Goal: Task Accomplishment & Management: Manage account settings

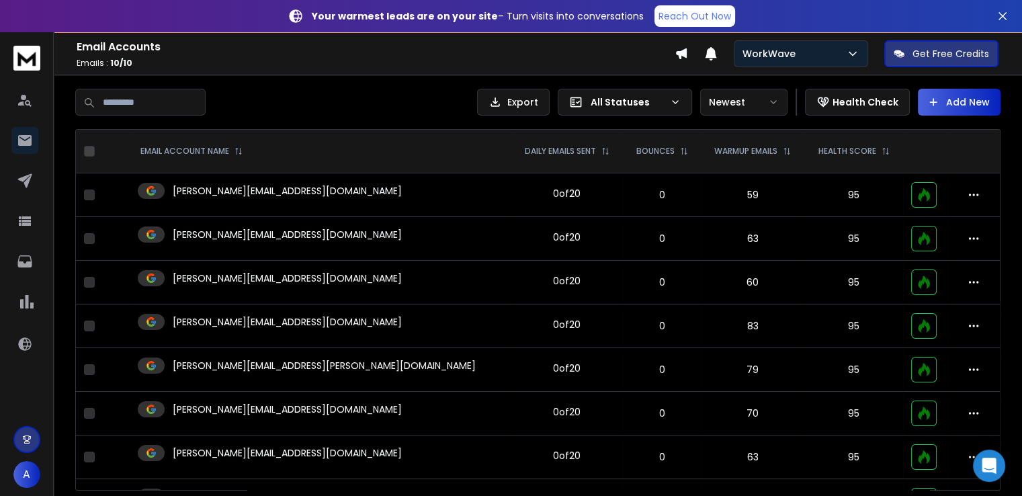
click at [840, 51] on div "WorkWave" at bounding box center [800, 53] width 117 height 13
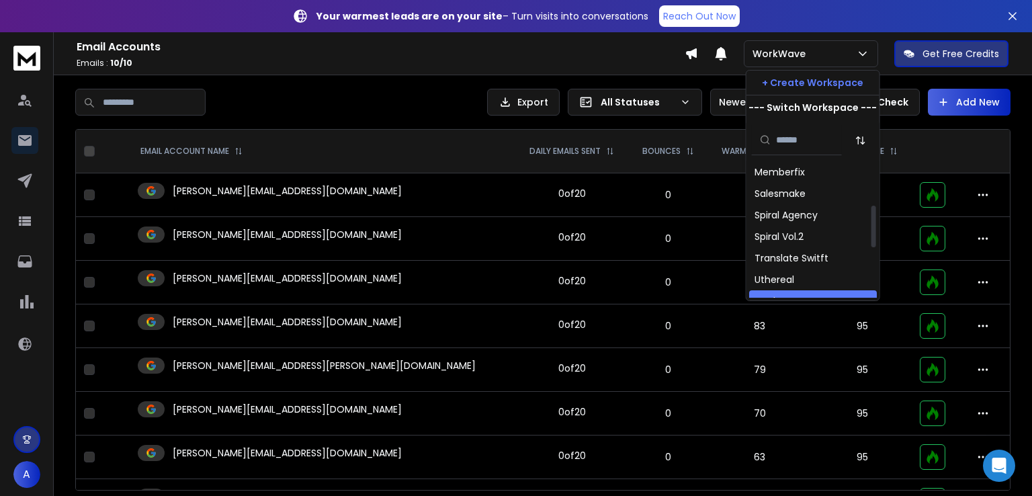
scroll to position [269, 0]
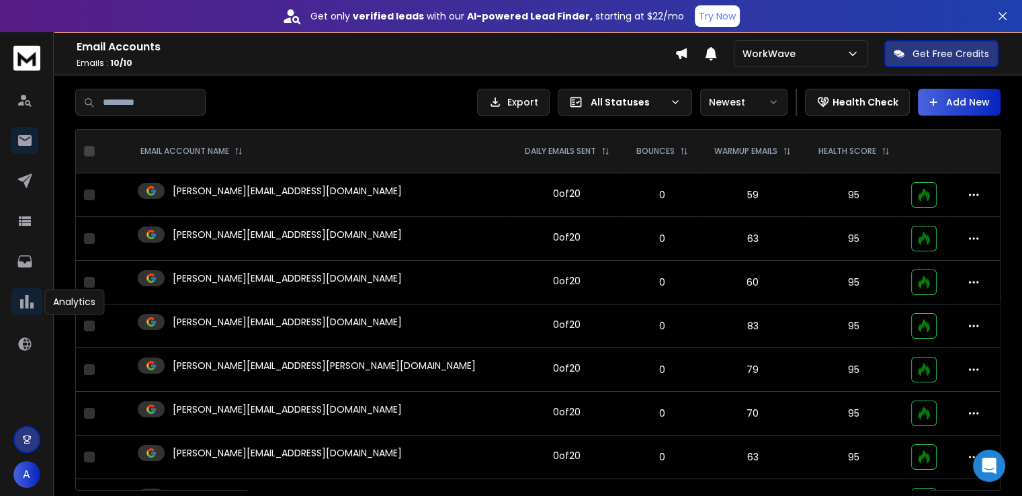
click at [22, 302] on icon at bounding box center [26, 301] width 13 height 13
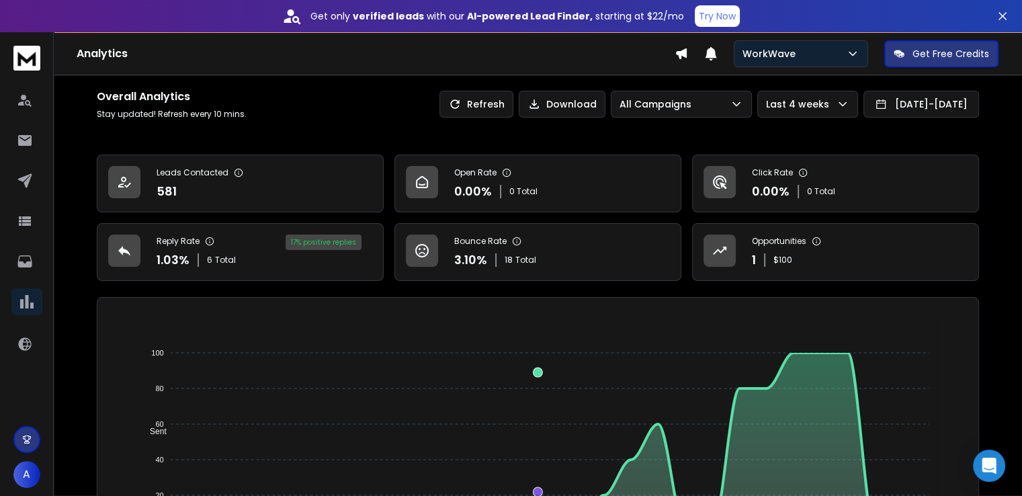
click at [793, 60] on p "WorkWave" at bounding box center [771, 53] width 58 height 13
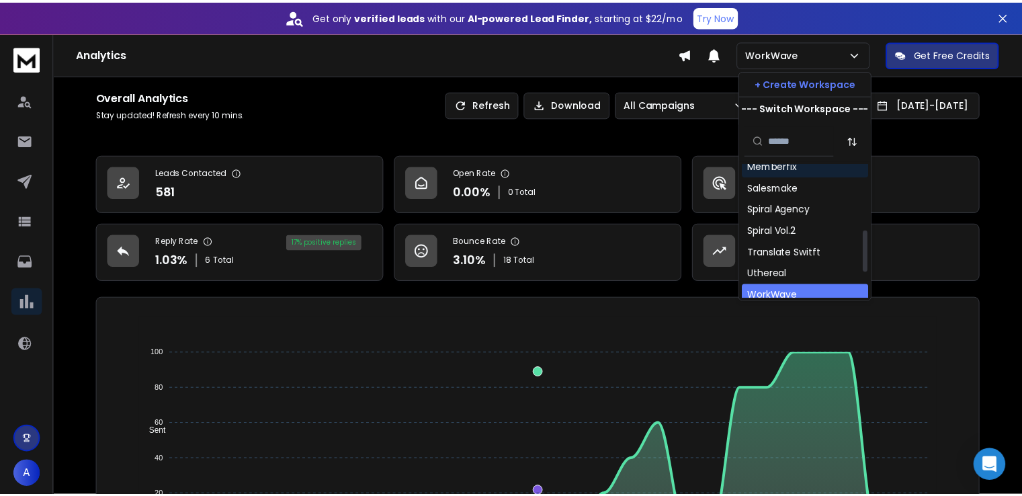
scroll to position [296, 0]
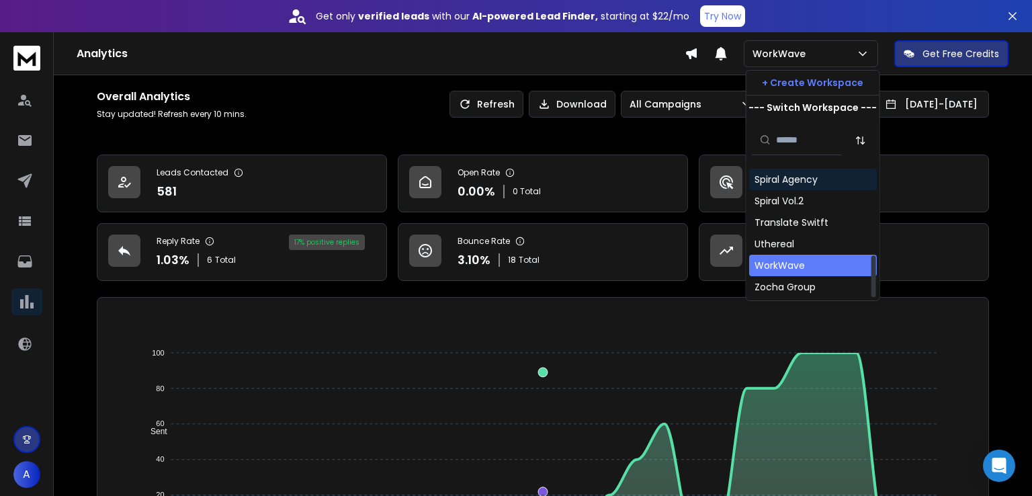
click at [788, 181] on div "Spiral Agency" at bounding box center [785, 179] width 63 height 13
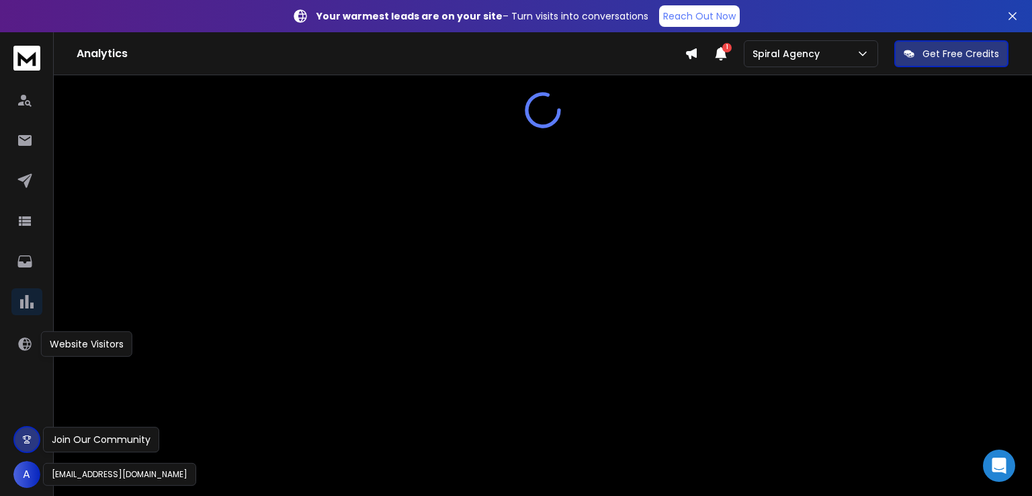
click at [32, 478] on span "A" at bounding box center [26, 474] width 27 height 27
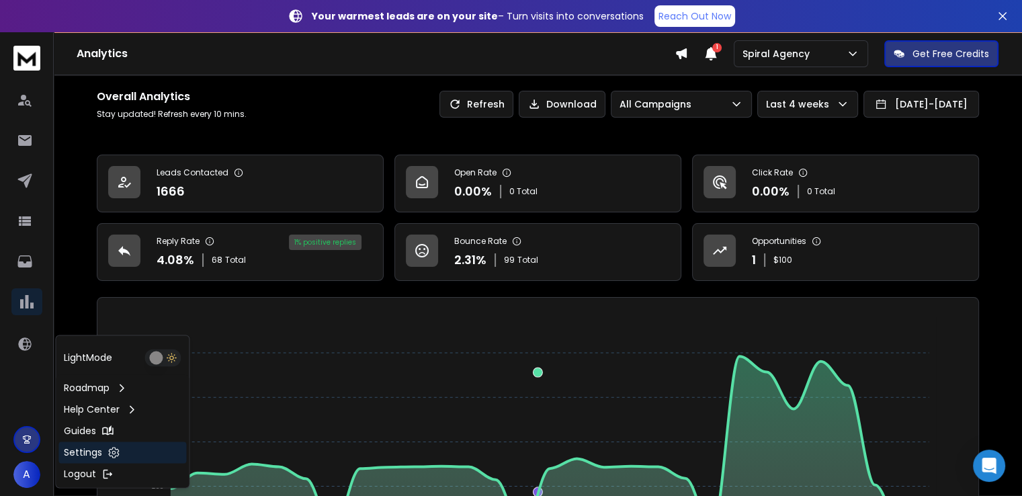
click at [98, 452] on p "Settings" at bounding box center [83, 451] width 38 height 13
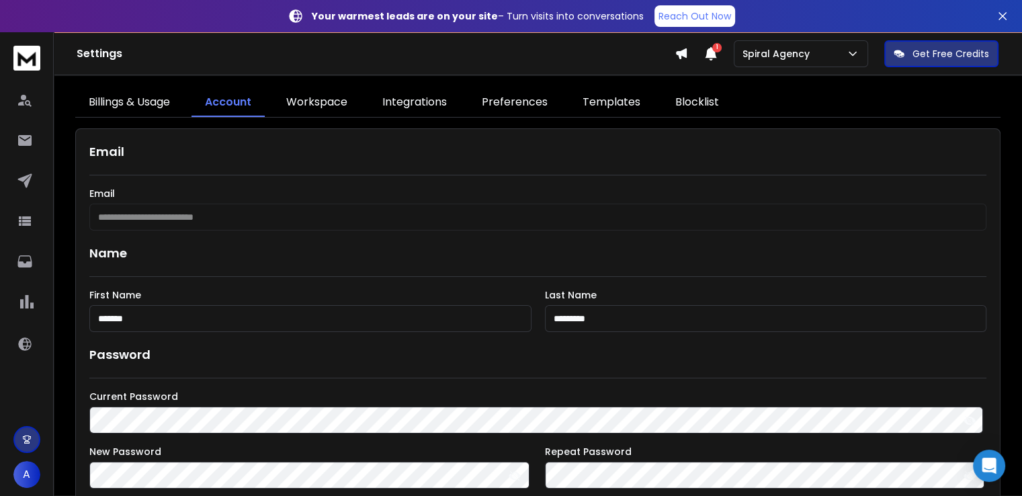
click at [313, 105] on link "Workspace" at bounding box center [317, 103] width 88 height 28
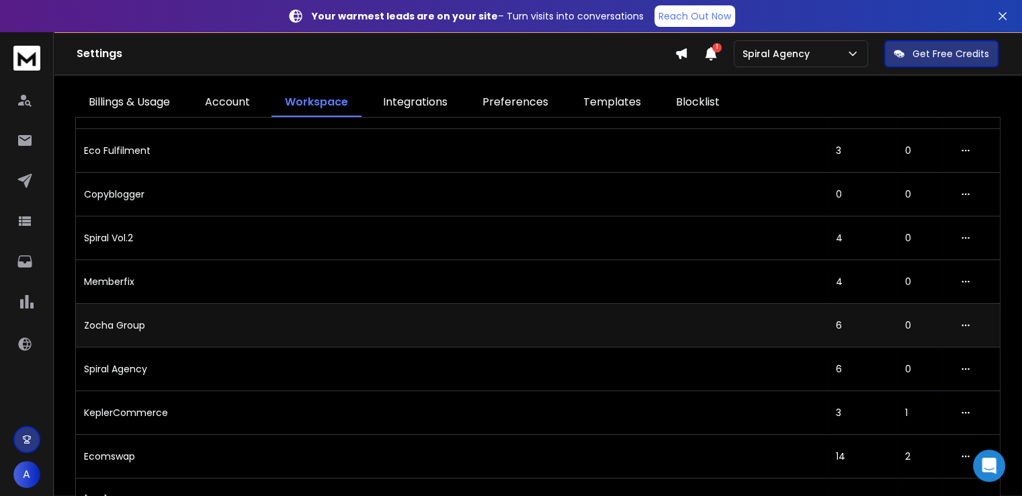
scroll to position [201, 0]
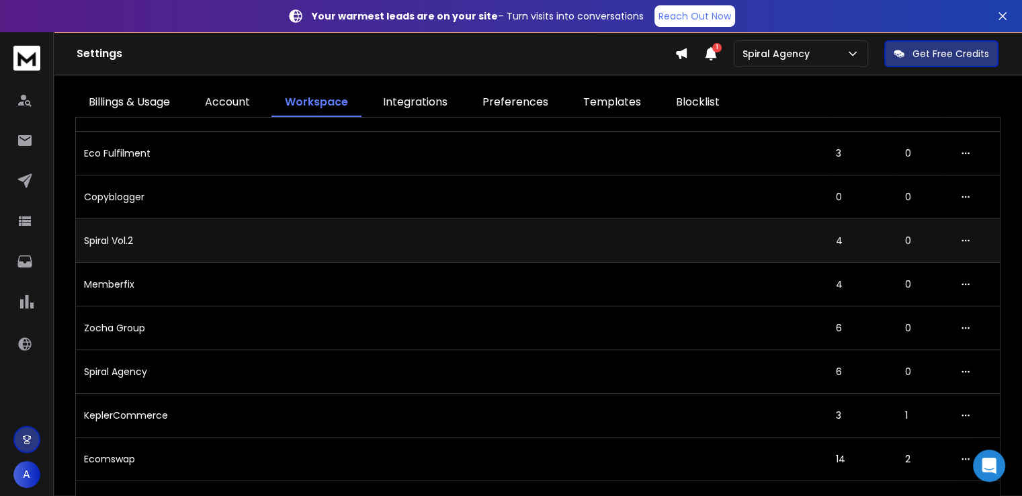
click at [143, 238] on td "Spiral Vol.2" at bounding box center [452, 240] width 752 height 44
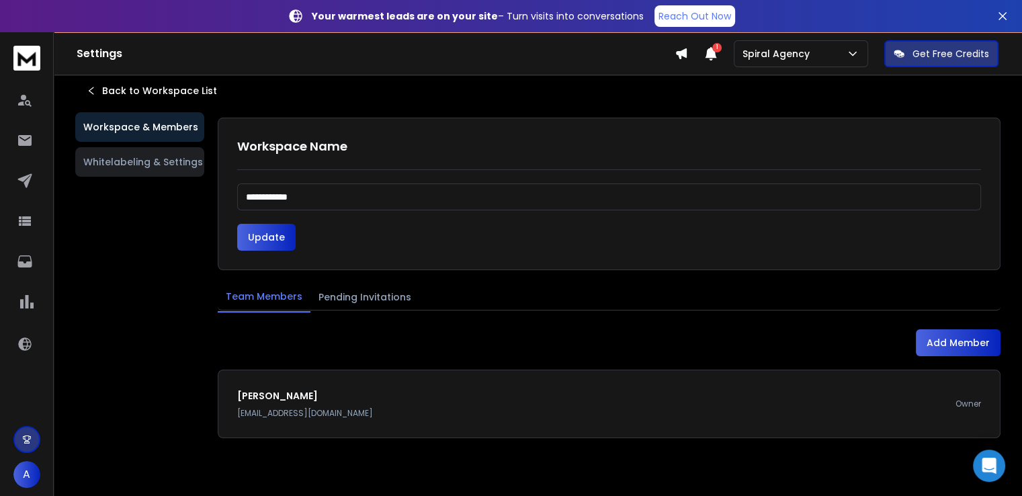
scroll to position [55, 0]
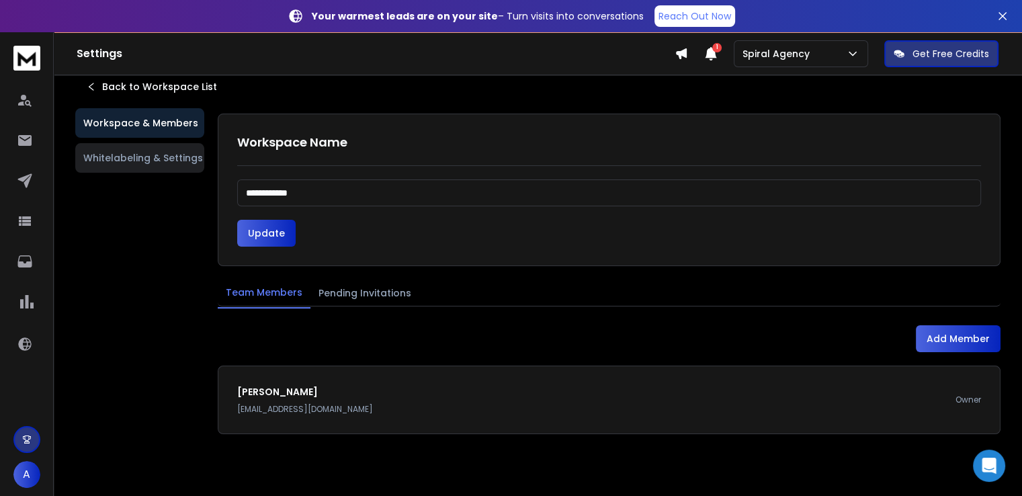
click at [338, 288] on button "Pending Invitations" at bounding box center [364, 293] width 109 height 30
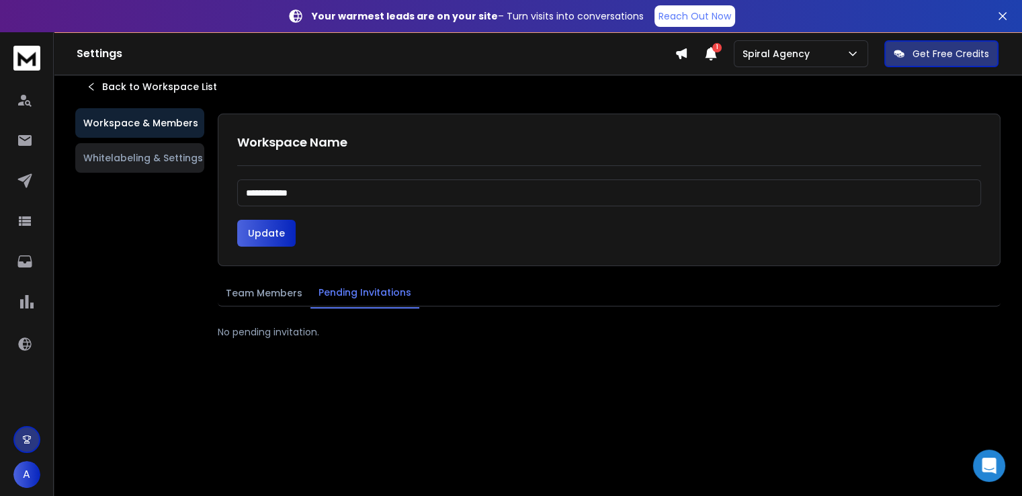
click at [253, 288] on button "Team Members" at bounding box center [264, 293] width 93 height 30
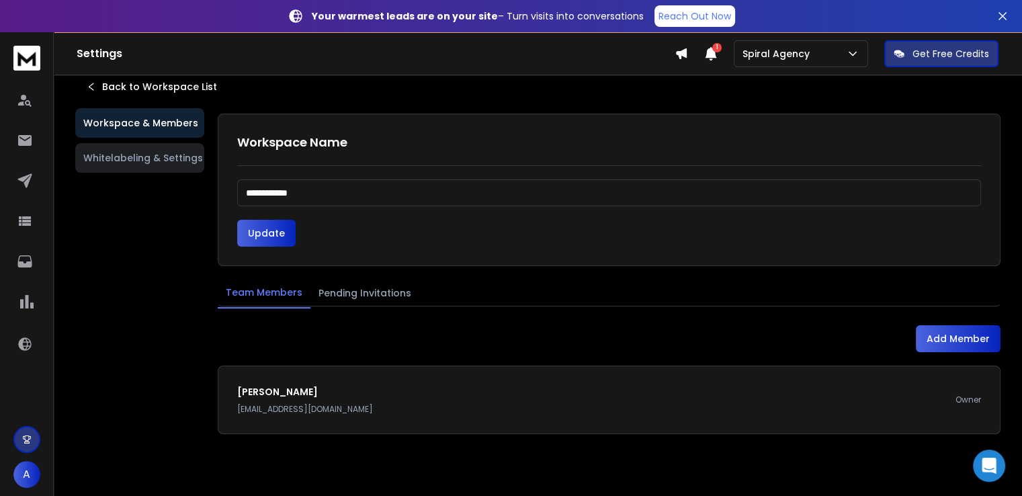
click at [967, 344] on button "Add Member" at bounding box center [957, 338] width 85 height 27
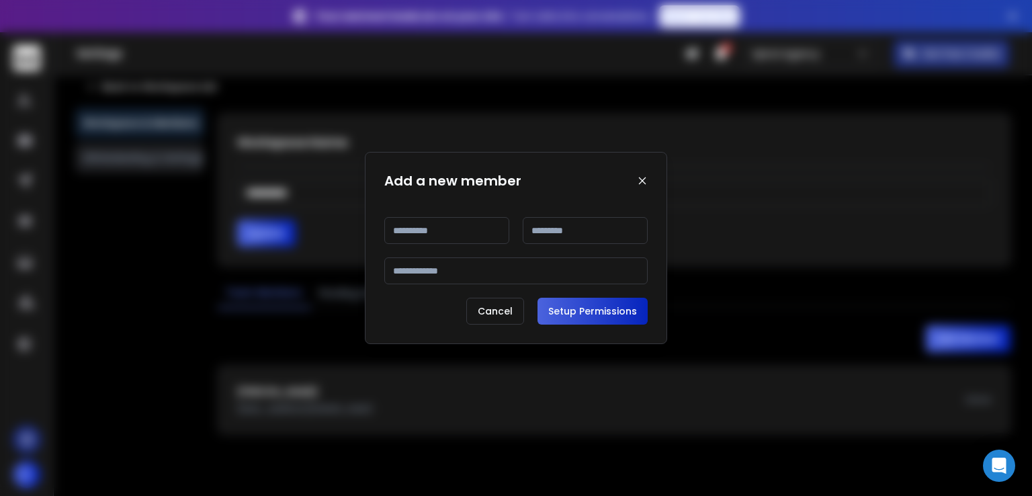
click at [436, 271] on input at bounding box center [515, 270] width 263 height 27
paste input "**********"
type input "**********"
click at [427, 232] on input at bounding box center [446, 230] width 125 height 27
type input "*****"
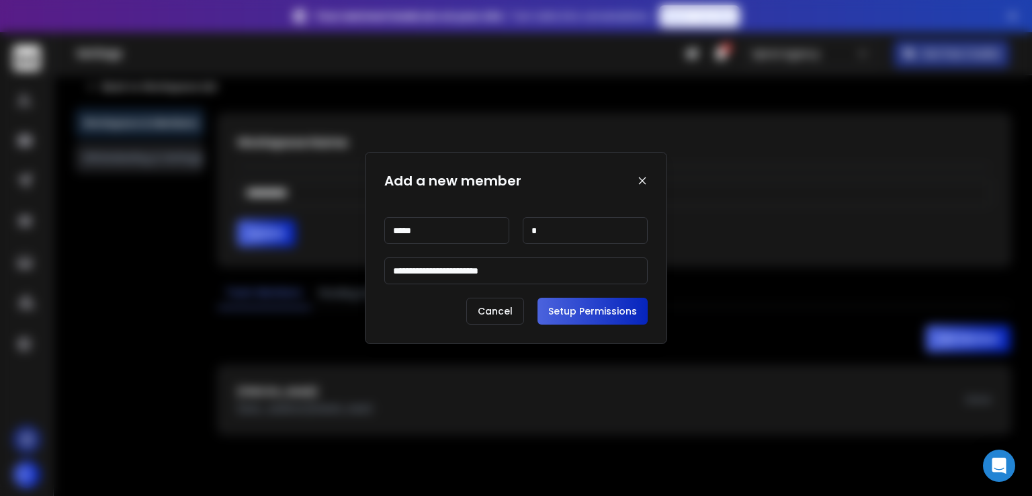
click at [588, 315] on button "Setup Permissions" at bounding box center [592, 311] width 110 height 27
type input "****"
click at [580, 322] on button "Setup Permissions" at bounding box center [592, 311] width 110 height 27
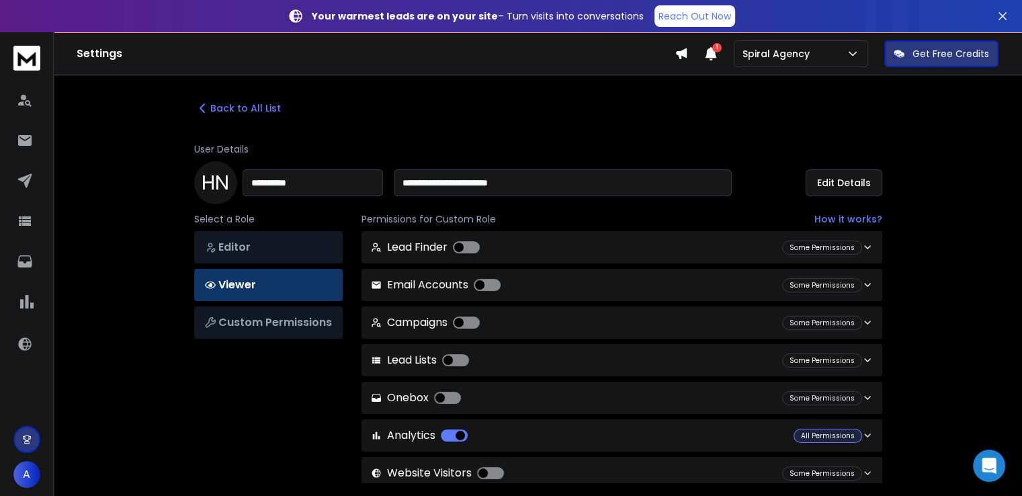
click at [457, 318] on button "button" at bounding box center [466, 322] width 27 height 12
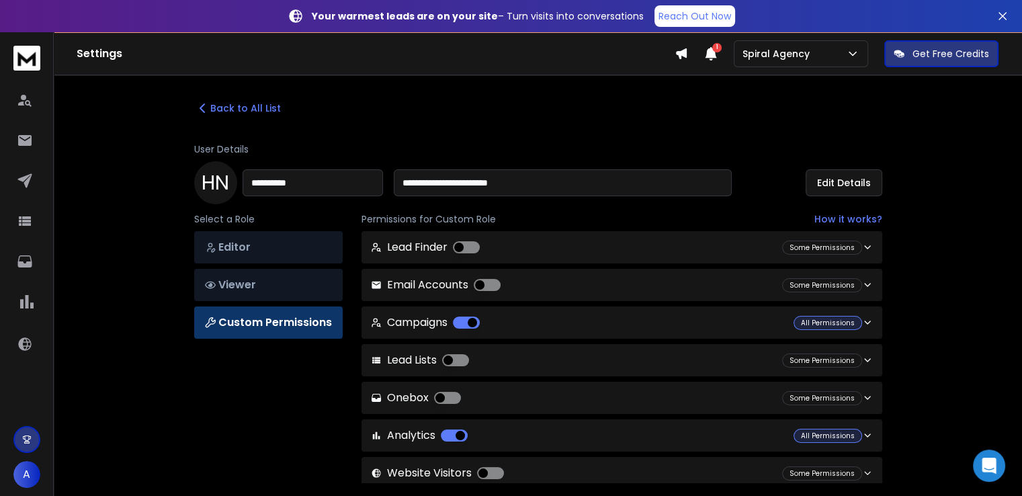
click at [838, 317] on div "All Permissions" at bounding box center [827, 323] width 69 height 14
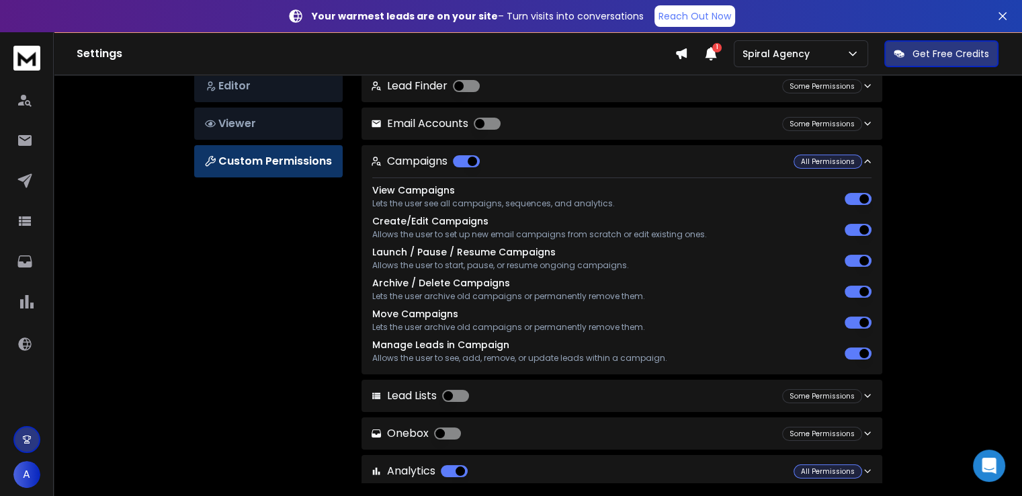
scroll to position [201, 0]
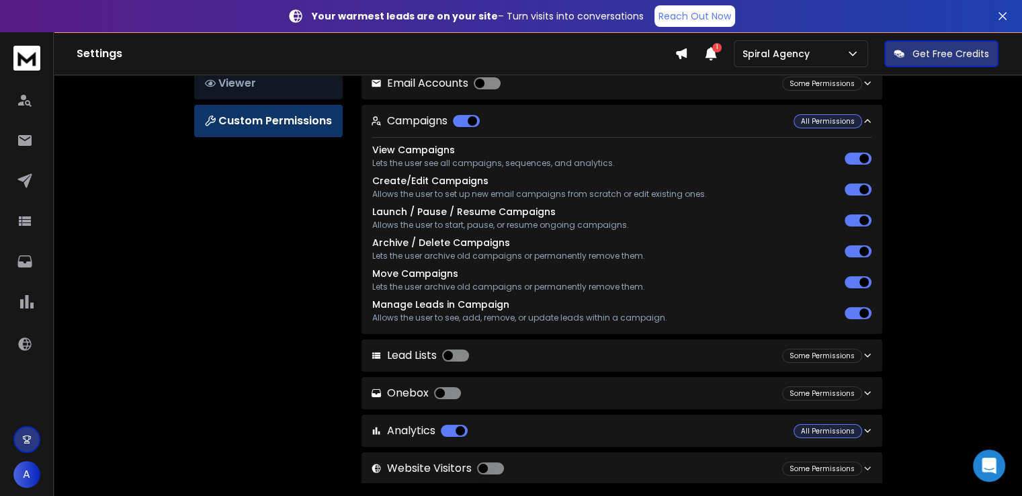
click at [857, 189] on button "Create/Edit Campaigns" at bounding box center [857, 189] width 27 height 12
click at [855, 218] on button "Launch / Pause / Resume Campaigns" at bounding box center [857, 220] width 27 height 12
click at [854, 281] on button "Move Campaigns" at bounding box center [857, 282] width 27 height 12
click at [861, 311] on button "Manage Leads in Campaign" at bounding box center [857, 313] width 27 height 12
click at [858, 248] on button "Archive / Delete Campaigns" at bounding box center [857, 251] width 27 height 12
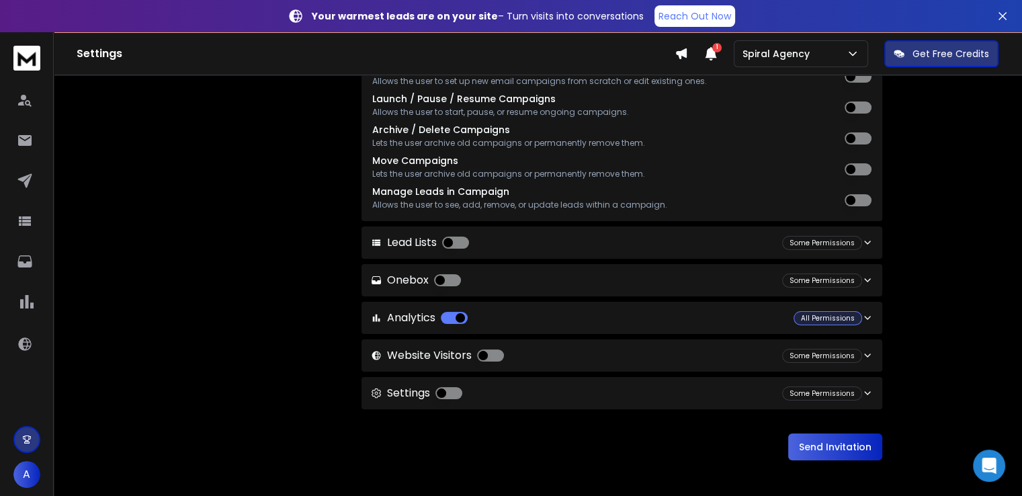
scroll to position [318, 0]
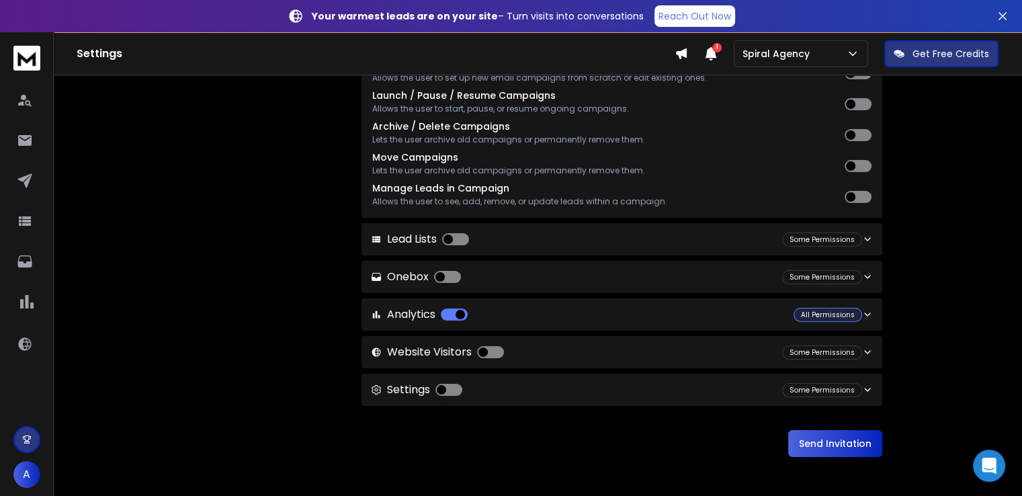
click at [436, 277] on button "button" at bounding box center [447, 277] width 27 height 12
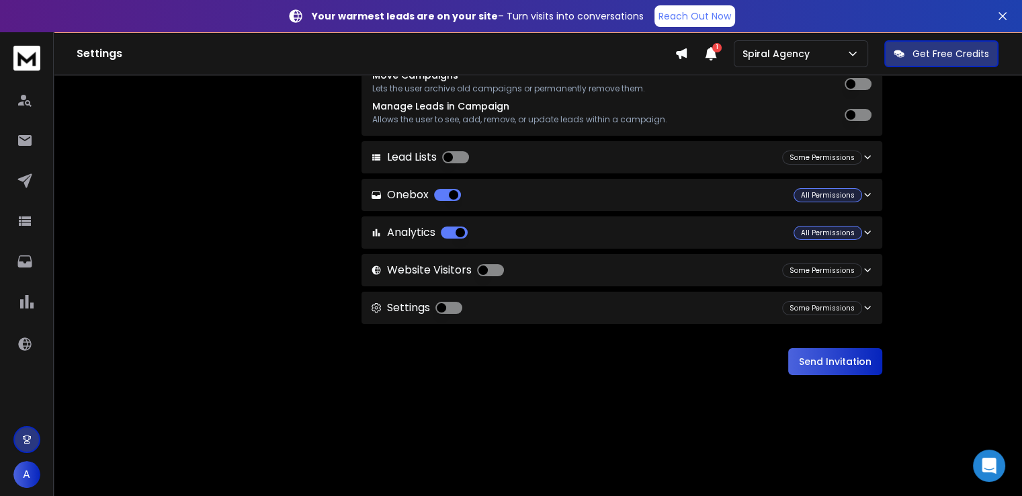
click at [853, 362] on button "Send Invitation" at bounding box center [835, 361] width 94 height 27
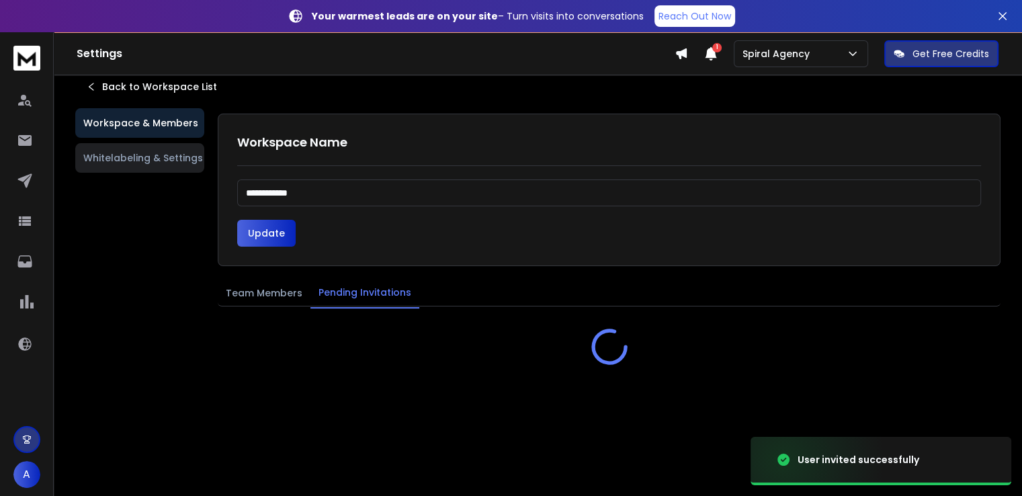
click at [359, 283] on button "Pending Invitations" at bounding box center [364, 292] width 109 height 31
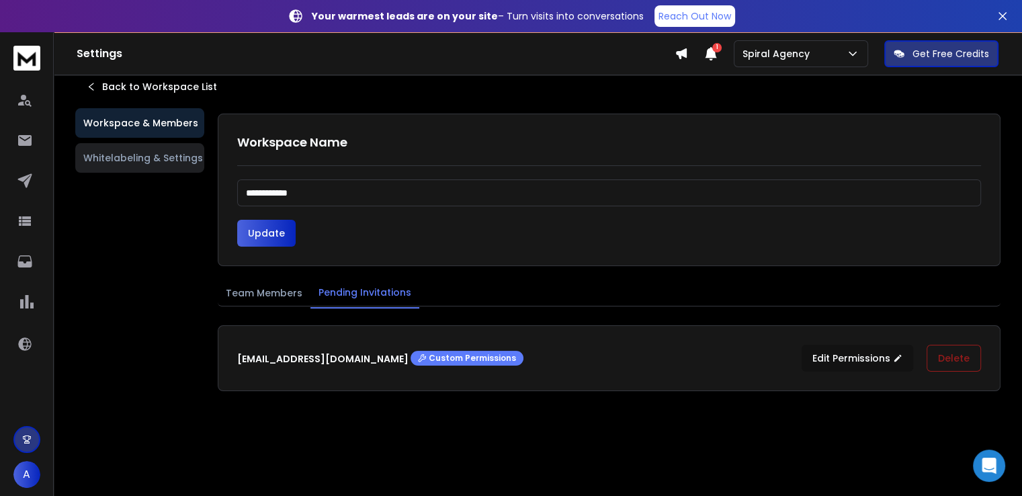
drag, startPoint x: 528, startPoint y: 306, endPoint x: 171, endPoint y: 141, distance: 393.0
click at [527, 306] on div "Team Members Pending Invitations harsh@thespiralagency.com Custom Permissions E…" at bounding box center [609, 334] width 782 height 111
click at [94, 87] on icon at bounding box center [91, 86] width 11 height 11
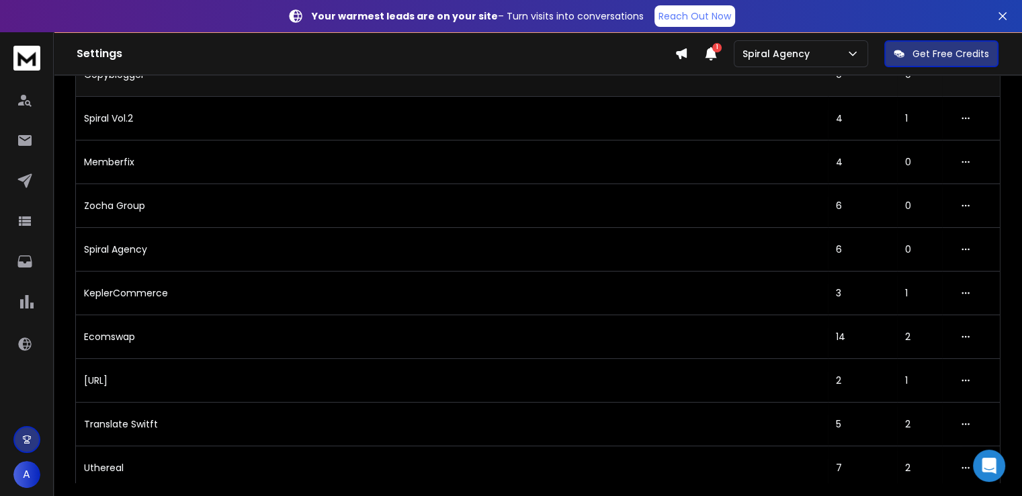
scroll to position [535, 0]
